Goal: Task Accomplishment & Management: Manage account settings

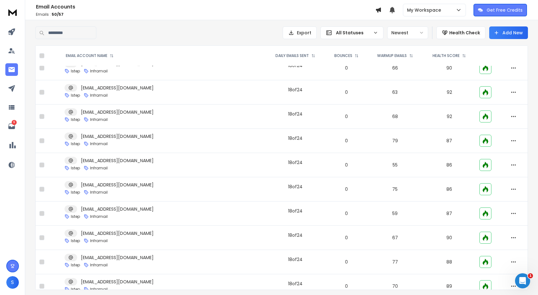
scroll to position [133, 0]
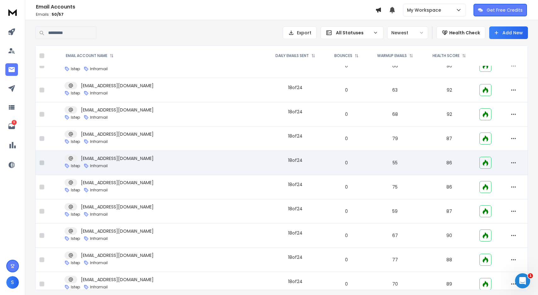
click at [141, 162] on td "[EMAIL_ADDRESS][DOMAIN_NAME] Istep Inframail" at bounding box center [163, 163] width 204 height 24
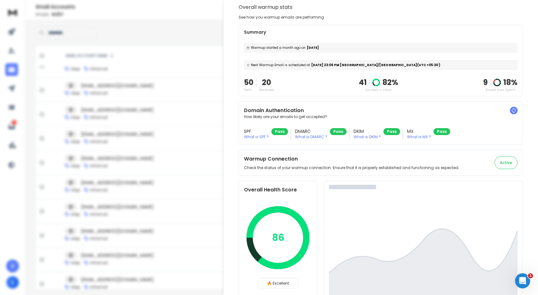
scroll to position [0, 0]
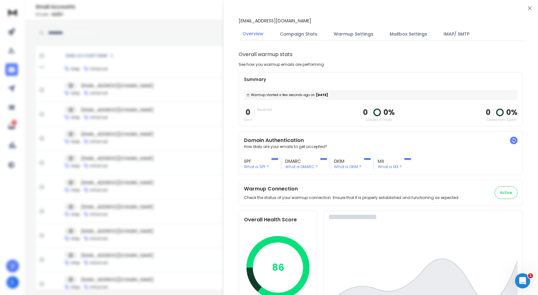
click at [197, 132] on div at bounding box center [269, 147] width 538 height 295
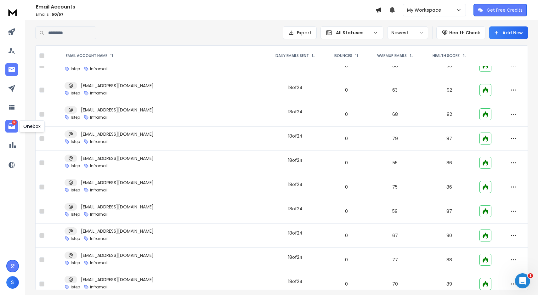
click at [13, 124] on p "6" at bounding box center [14, 122] width 5 height 5
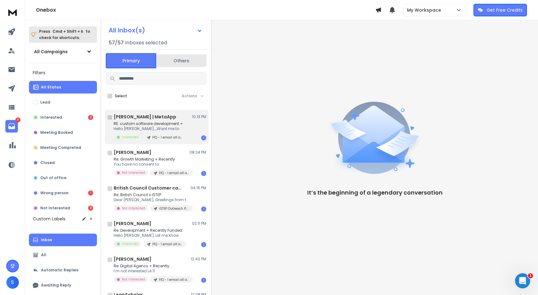
click at [149, 120] on div "[PERSON_NAME] | MetaApp 10:13 PM RE: custom software development + Hello [PERSO…" at bounding box center [160, 127] width 92 height 27
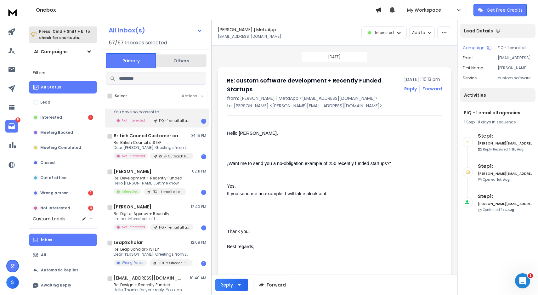
scroll to position [53, 0]
click at [186, 63] on button "Others" at bounding box center [181, 61] width 50 height 14
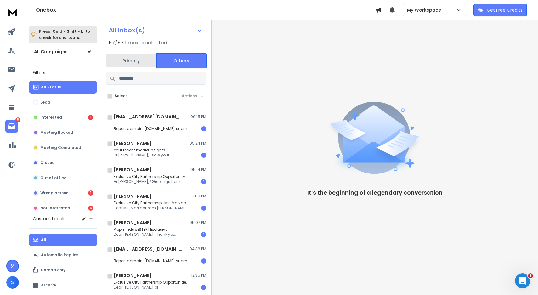
scroll to position [11, 0]
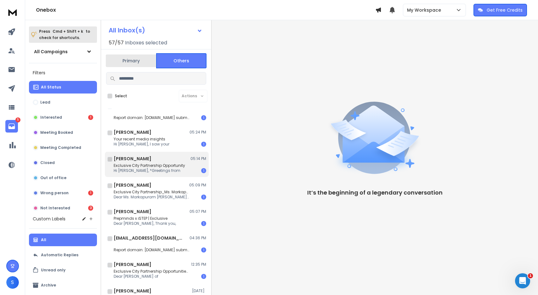
click at [148, 165] on p "Exclusive City Partnership Opportunity" at bounding box center [149, 165] width 71 height 5
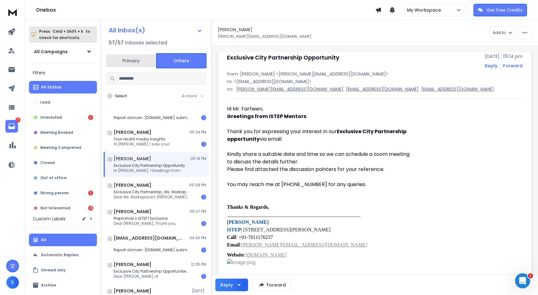
scroll to position [0, 0]
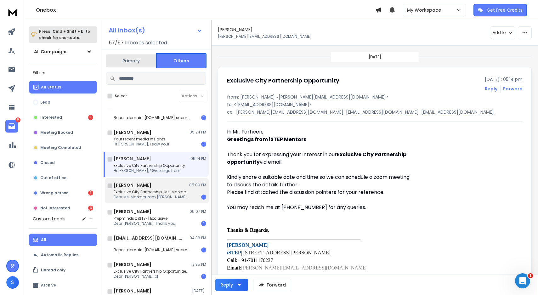
click at [143, 187] on div "[PERSON_NAME] 05:09 PM" at bounding box center [160, 185] width 92 height 6
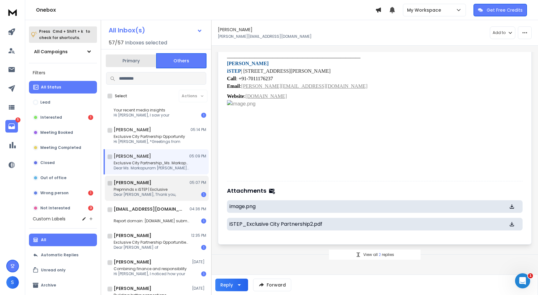
scroll to position [45, 0]
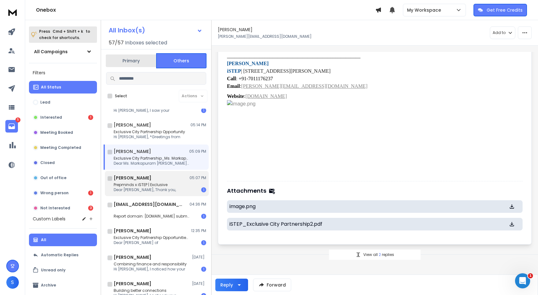
click at [156, 183] on p "Prepminds x iSTEP | Exclusive" at bounding box center [145, 184] width 62 height 5
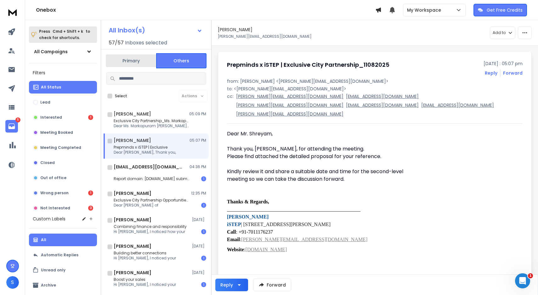
scroll to position [0, 0]
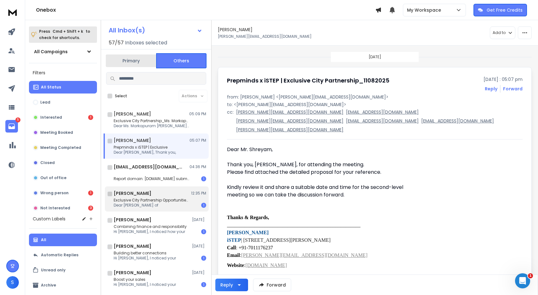
click at [151, 192] on div "[PERSON_NAME] 12:35 PM" at bounding box center [160, 193] width 92 height 6
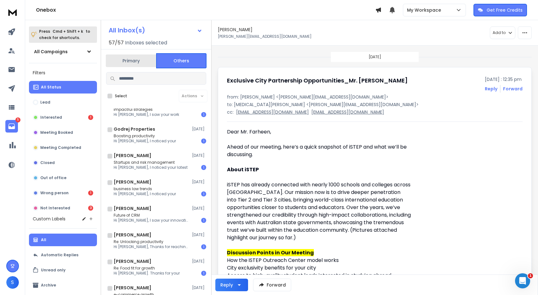
scroll to position [279, 0]
click at [138, 160] on p "Startups and risk management" at bounding box center [151, 161] width 74 height 5
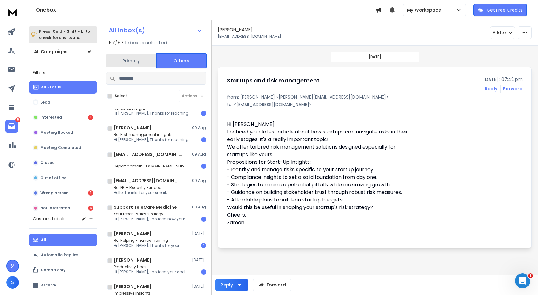
scroll to position [783, 0]
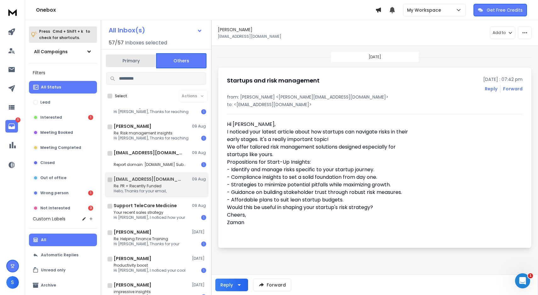
click at [153, 180] on h1 "[EMAIL_ADDRESS][DOMAIN_NAME]" at bounding box center [148, 179] width 69 height 6
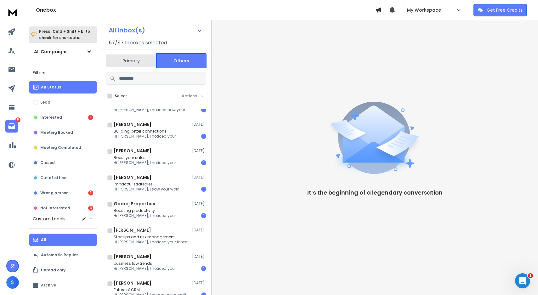
scroll to position [0, 0]
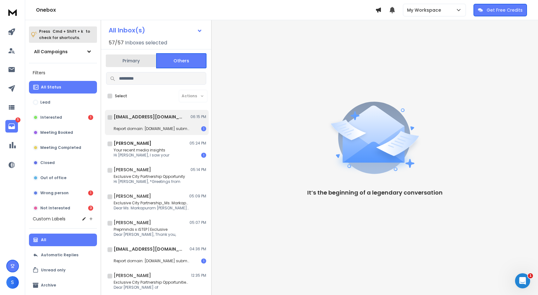
click at [145, 124] on div "Report domain: [DOMAIN_NAME] submitter: [DOMAIN_NAME] 1" at bounding box center [160, 126] width 92 height 10
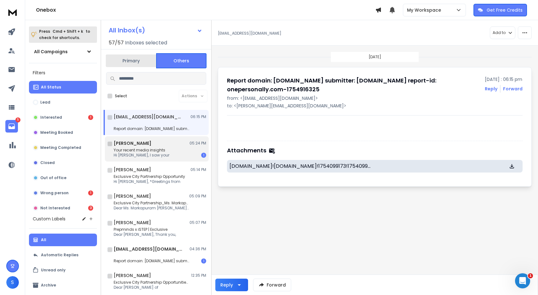
click at [140, 148] on p "Your recent media insights" at bounding box center [142, 150] width 56 height 5
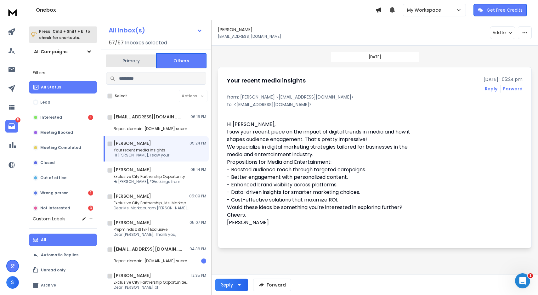
click at [132, 62] on button "Primary" at bounding box center [131, 61] width 50 height 14
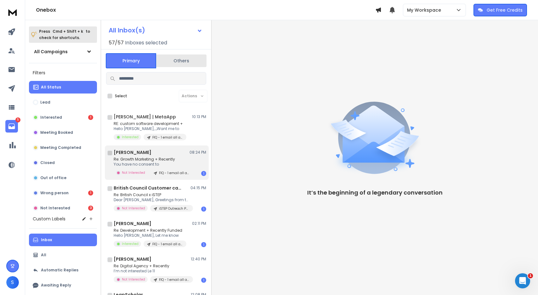
click at [160, 157] on p "Re: Growth Marketing + Recently" at bounding box center [151, 159] width 75 height 5
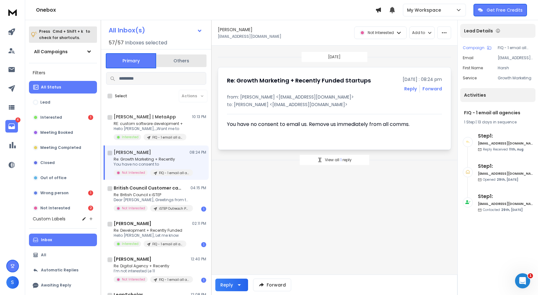
click at [326, 162] on p "View all 1 reply" at bounding box center [338, 159] width 27 height 5
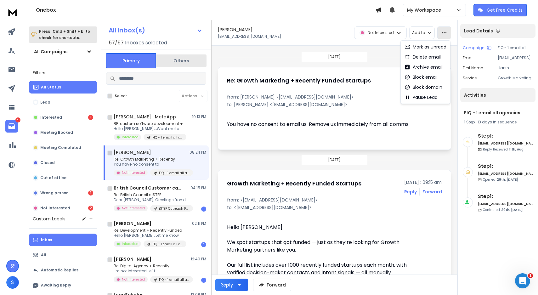
click at [444, 32] on icon "button" at bounding box center [444, 32] width 5 height 1
click at [420, 84] on div "Block domain" at bounding box center [423, 87] width 38 height 6
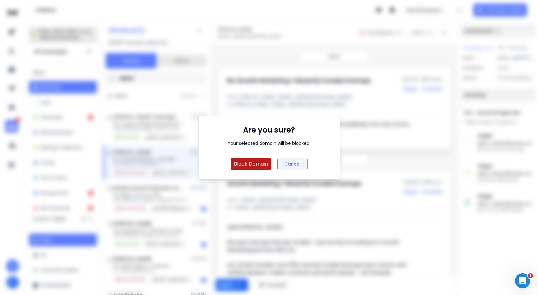
click at [252, 164] on button "Block Domain" at bounding box center [251, 164] width 40 height 13
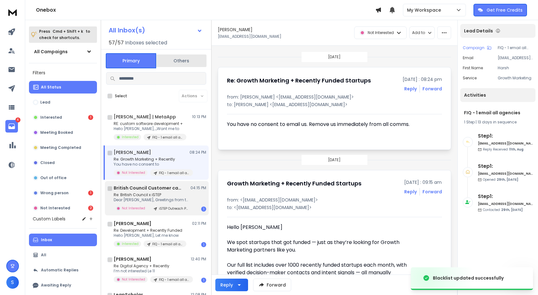
click at [165, 191] on h1 "British Council Customer care India" at bounding box center [148, 188] width 69 height 6
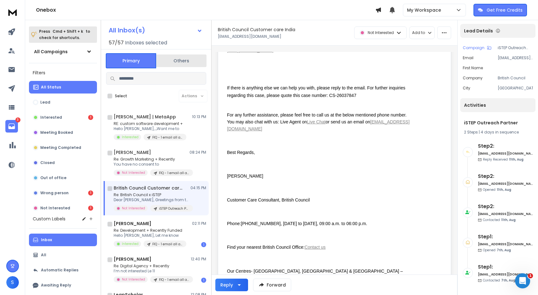
scroll to position [152, 0]
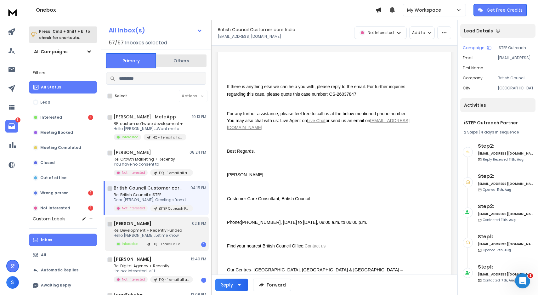
click at [165, 228] on p "Re: Development + Recently Funded" at bounding box center [150, 230] width 73 height 5
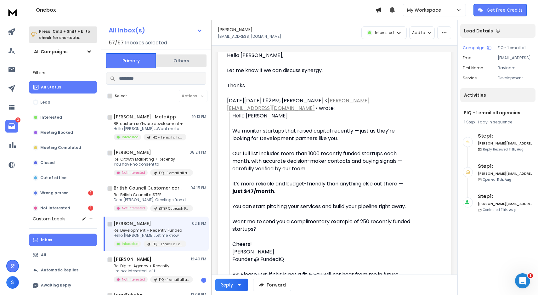
scroll to position [0, 0]
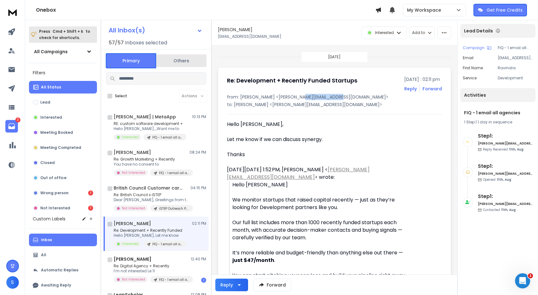
drag, startPoint x: 301, startPoint y: 98, endPoint x: 339, endPoint y: 96, distance: 38.1
click at [339, 96] on p "from: [PERSON_NAME] <[PERSON_NAME][EMAIL_ADDRESS][DOMAIN_NAME]>" at bounding box center [334, 97] width 215 height 6
copy p "[DOMAIN_NAME]"
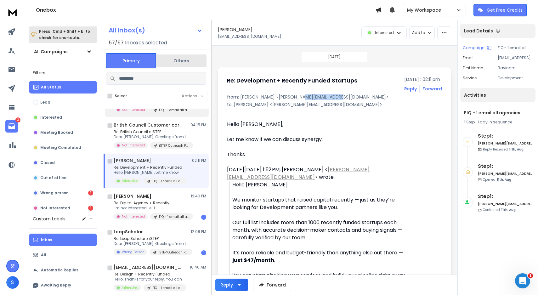
scroll to position [69, 0]
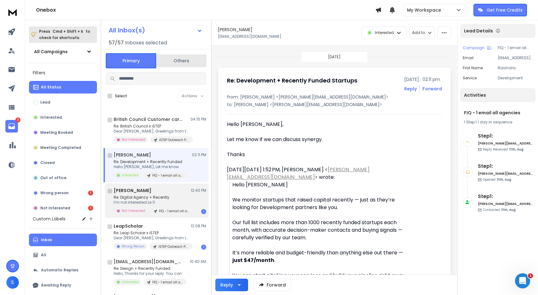
click at [177, 198] on p "Re: Digital Agency + Recently" at bounding box center [151, 197] width 75 height 5
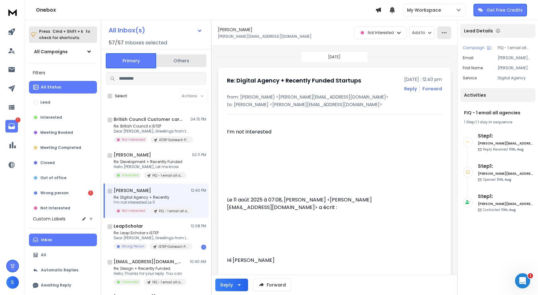
click at [443, 32] on icon "button" at bounding box center [444, 33] width 6 height 6
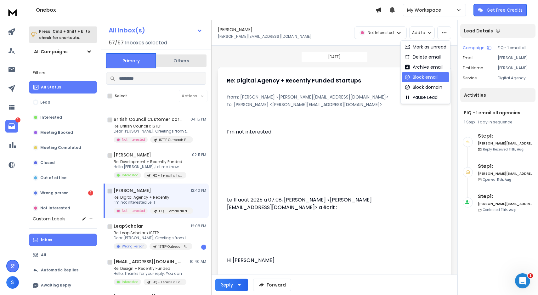
click at [421, 78] on div "Block email" at bounding box center [420, 77] width 33 height 6
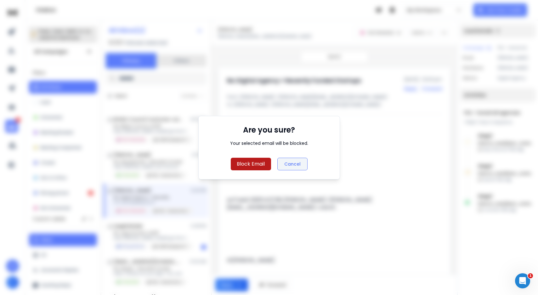
click at [243, 166] on button "Block Email" at bounding box center [251, 164] width 40 height 13
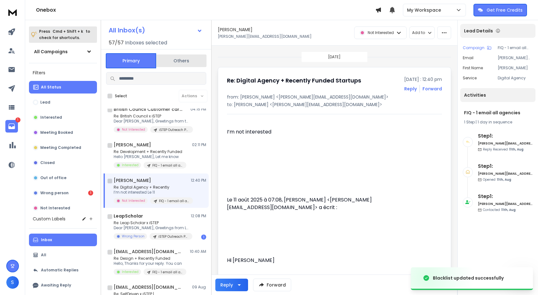
scroll to position [80, 0]
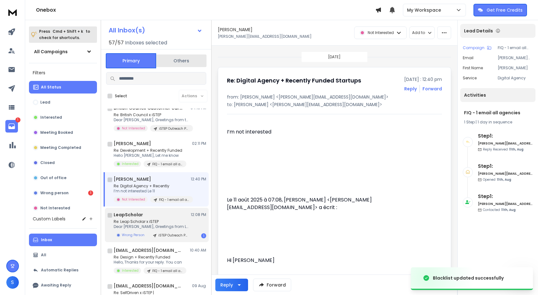
click at [164, 218] on div "LeapScholar 12:08 PM Re: Leap Scholar x iSTEP Dear [PERSON_NAME], Greetings fro…" at bounding box center [160, 224] width 92 height 27
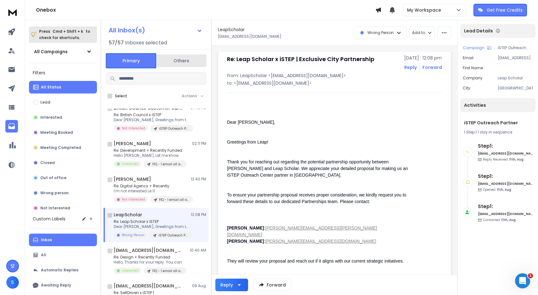
scroll to position [21, 0]
